Goal: Find specific page/section: Find specific page/section

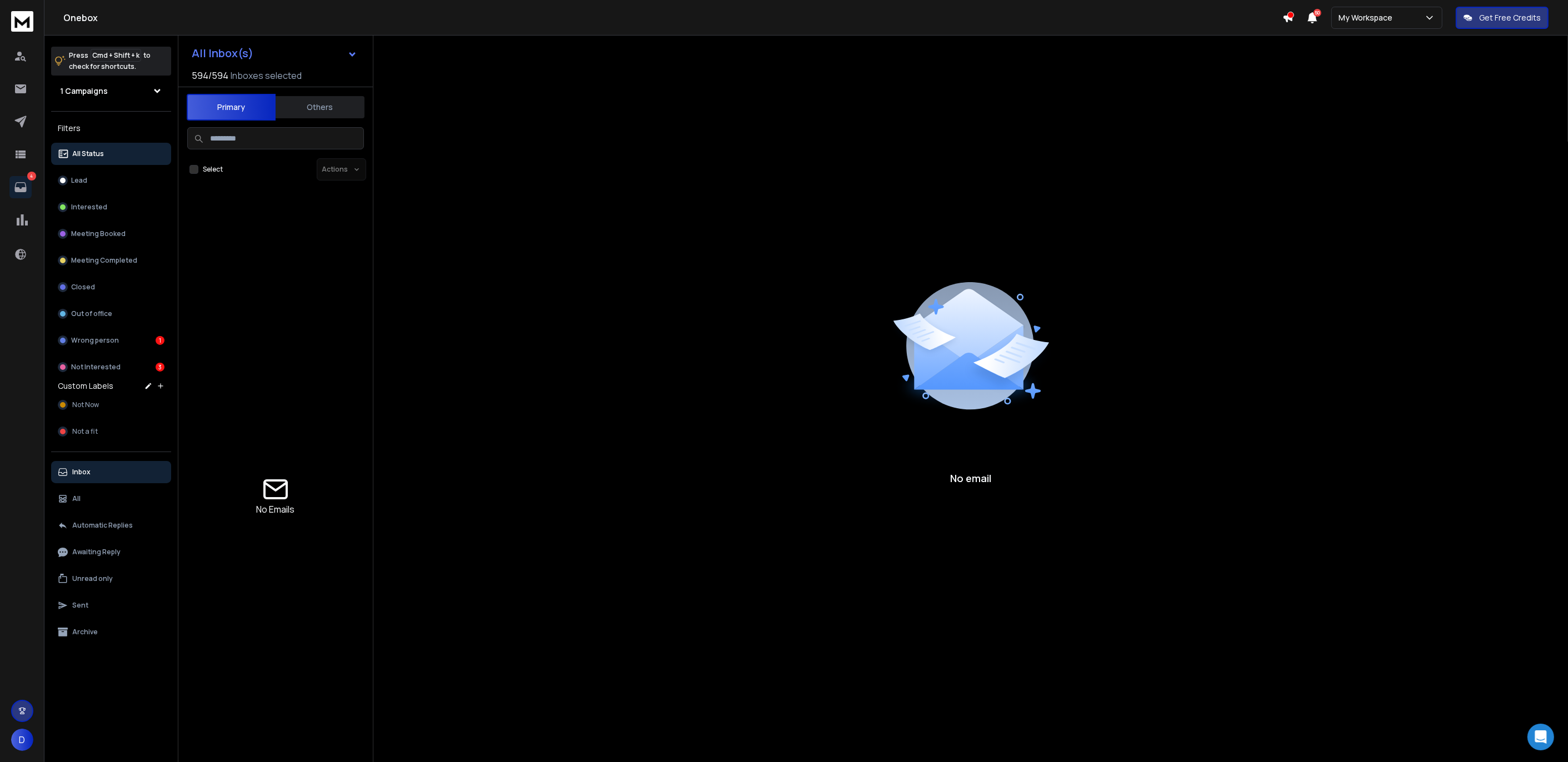
click at [680, 313] on div "No email" at bounding box center [971, 359] width 1195 height 648
click at [146, 92] on button "1 Campaigns" at bounding box center [112, 91] width 120 height 22
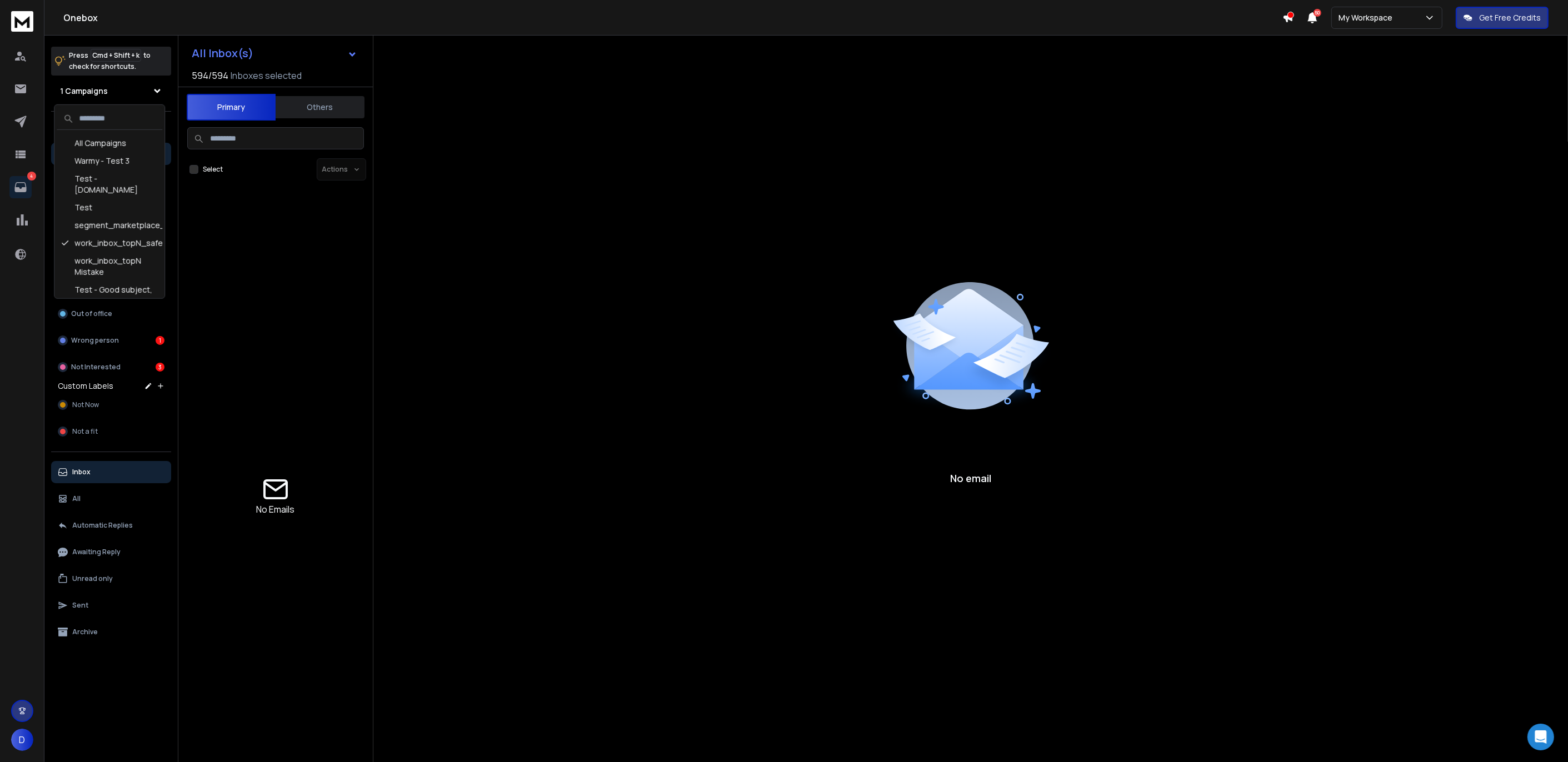
click at [665, 145] on div "No email" at bounding box center [971, 359] width 1195 height 648
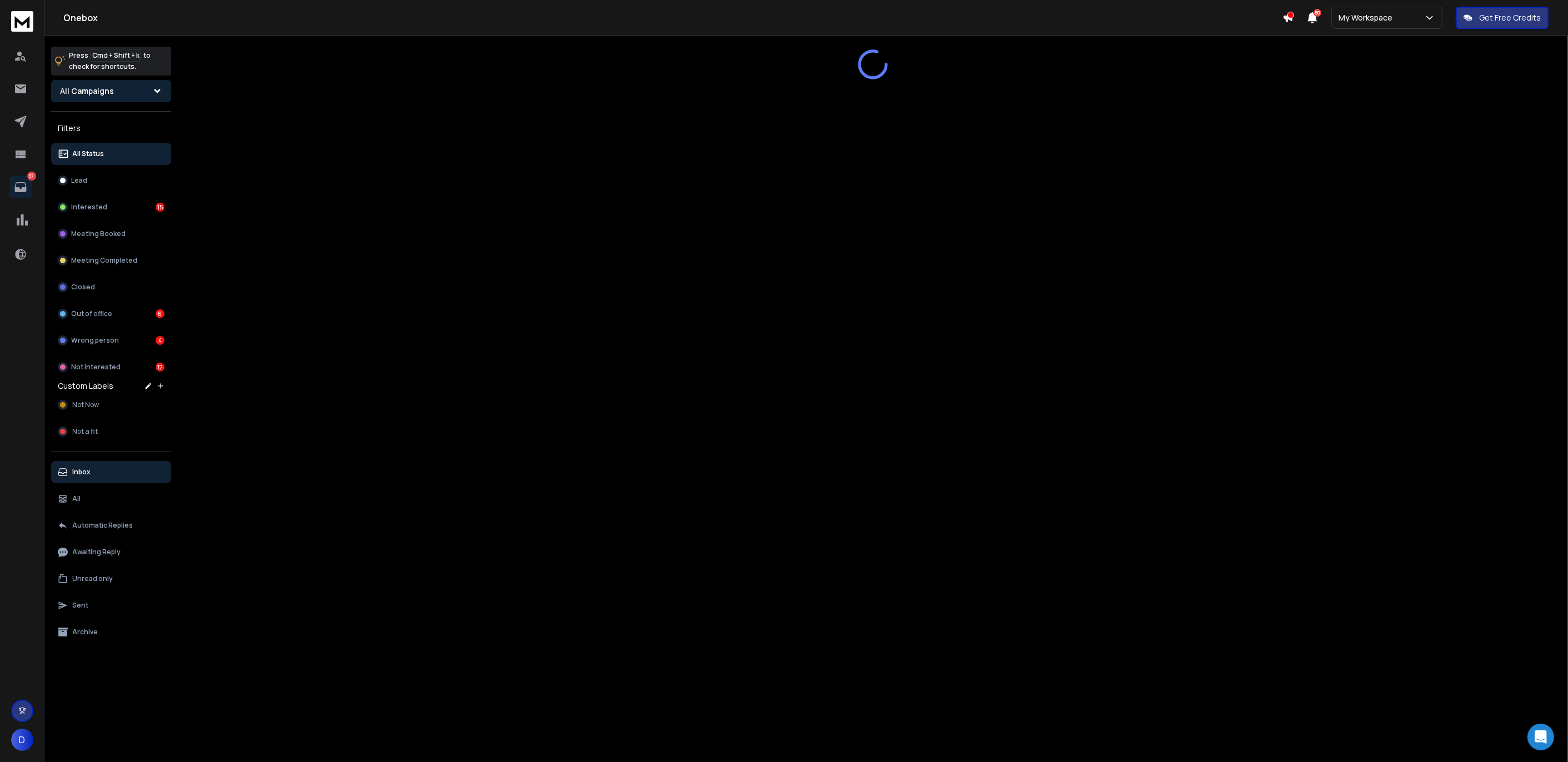
click at [165, 89] on button "All Campaigns" at bounding box center [112, 91] width 120 height 22
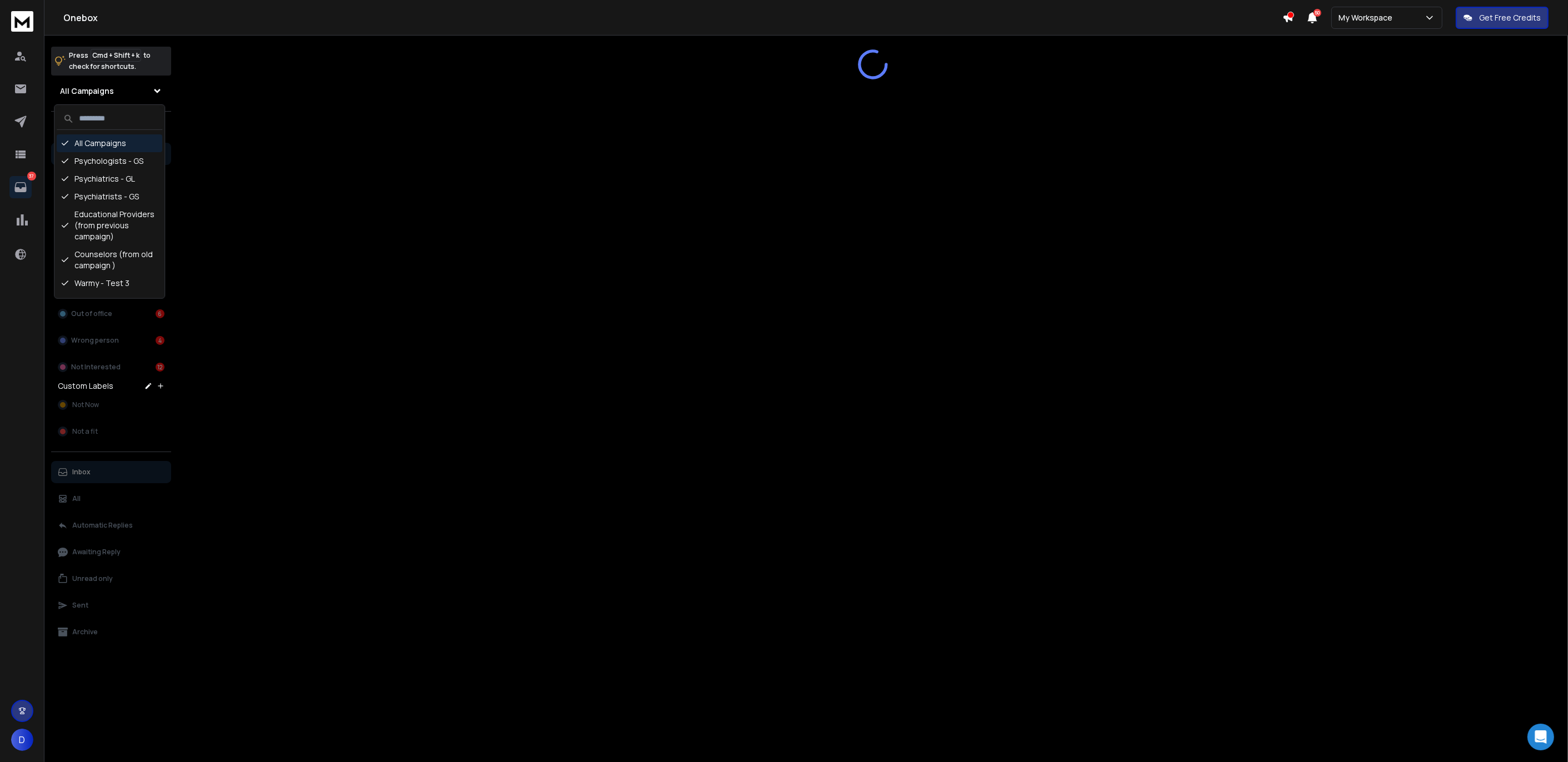
click at [121, 142] on div "All Campaigns" at bounding box center [109, 143] width 105 height 17
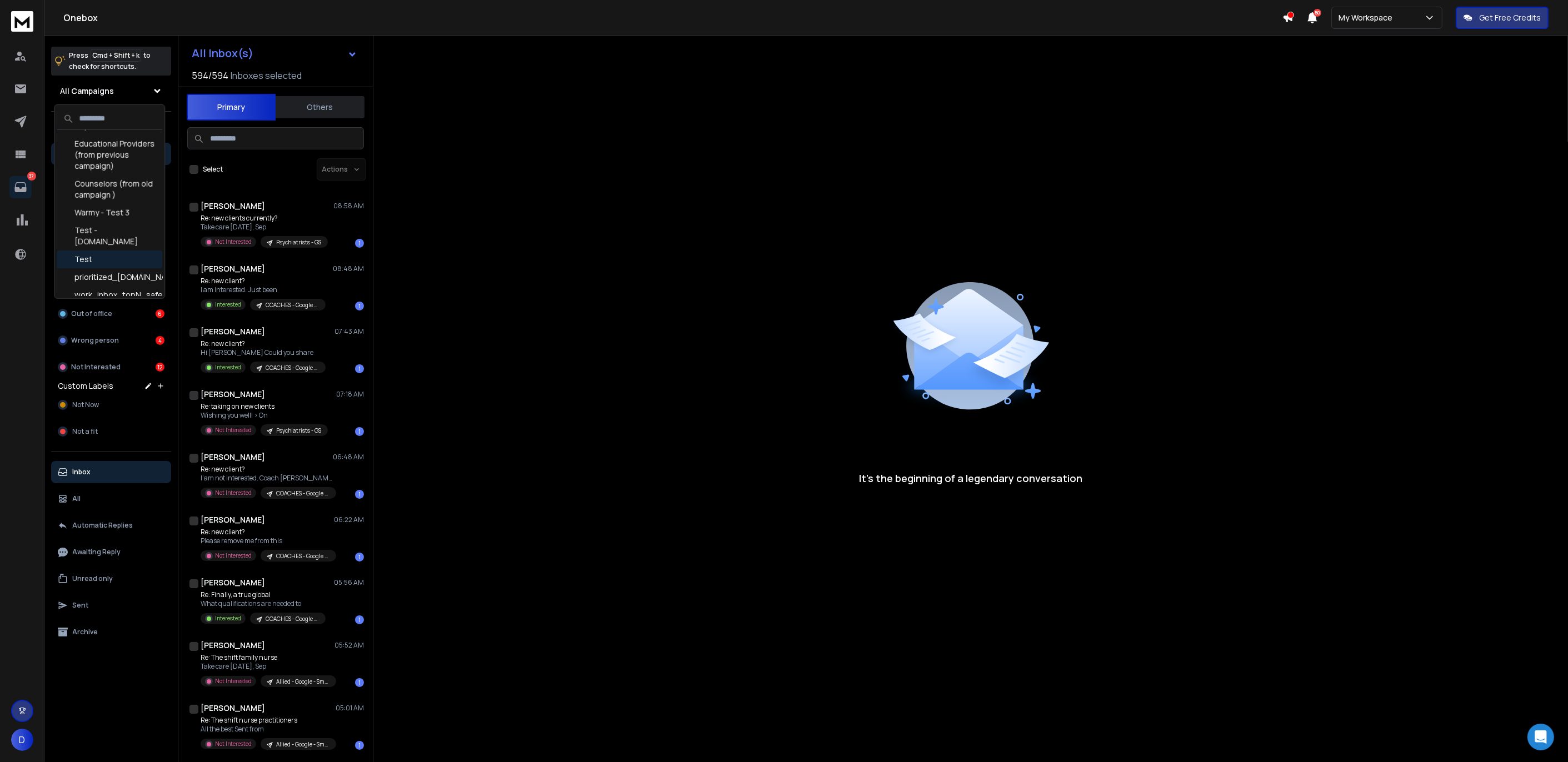
scroll to position [90, 0]
click at [66, 271] on span at bounding box center [65, 275] width 8 height 8
